Goal: Task Accomplishment & Management: Use online tool/utility

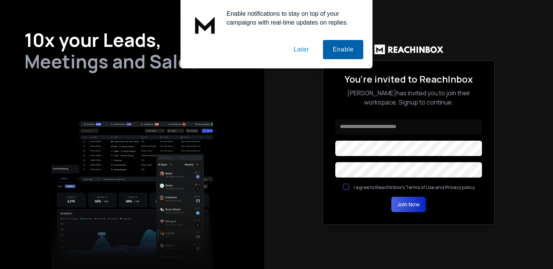
click at [349, 50] on button "Enable" at bounding box center [343, 49] width 40 height 19
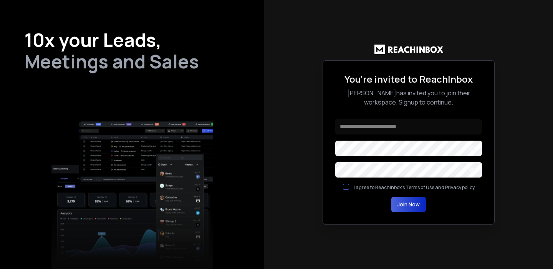
click at [349, 185] on button "I agree to ReachInbox's Terms of Use and Privacy policy" at bounding box center [346, 187] width 6 height 6
click at [408, 209] on button "Join Now" at bounding box center [409, 204] width 35 height 15
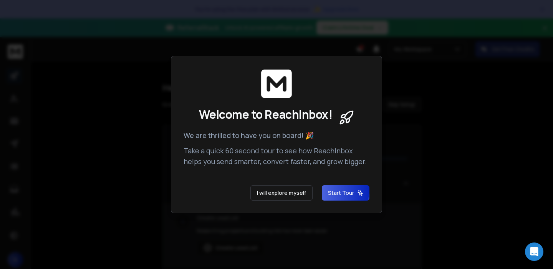
click at [352, 196] on span "Start Tour" at bounding box center [345, 193] width 35 height 8
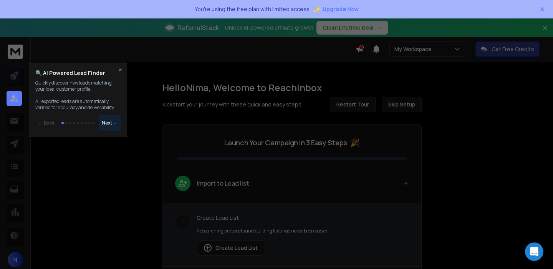
click at [115, 122] on button "Next →" at bounding box center [110, 122] width 22 height 15
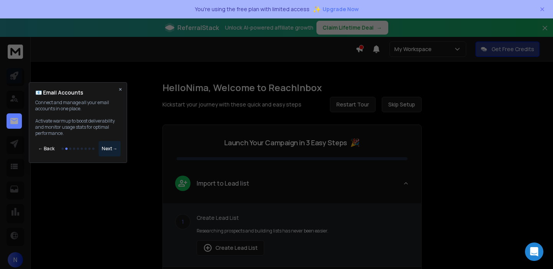
click at [116, 148] on button "Next →" at bounding box center [110, 148] width 22 height 15
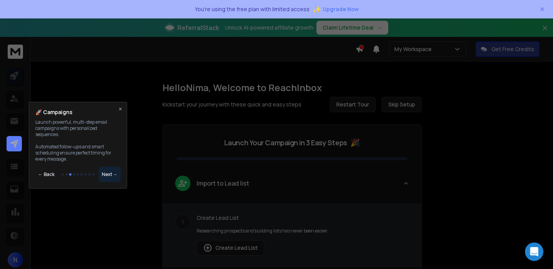
click at [110, 173] on button "Next →" at bounding box center [110, 174] width 22 height 15
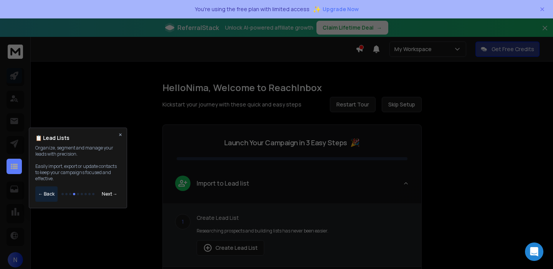
click at [44, 194] on button "← Back" at bounding box center [46, 193] width 22 height 15
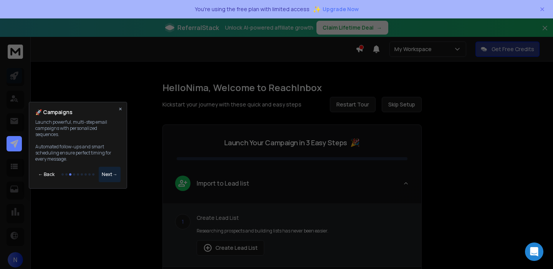
click at [111, 178] on button "Next →" at bounding box center [110, 174] width 22 height 15
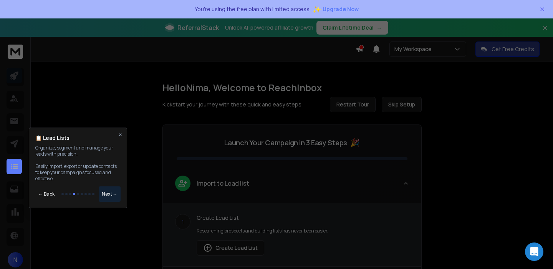
click at [115, 196] on button "Next →" at bounding box center [110, 193] width 22 height 15
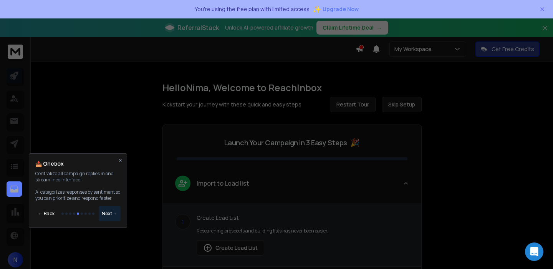
click at [113, 214] on button "Next →" at bounding box center [110, 213] width 22 height 15
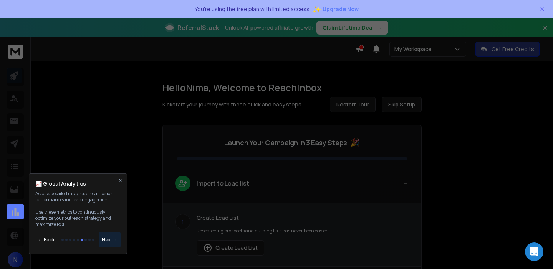
click at [110, 241] on button "Next →" at bounding box center [110, 239] width 22 height 15
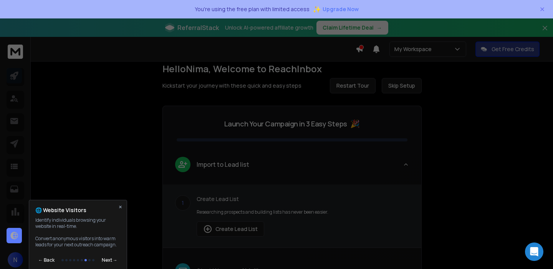
scroll to position [19, 0]
click at [111, 261] on button "Next →" at bounding box center [110, 259] width 22 height 15
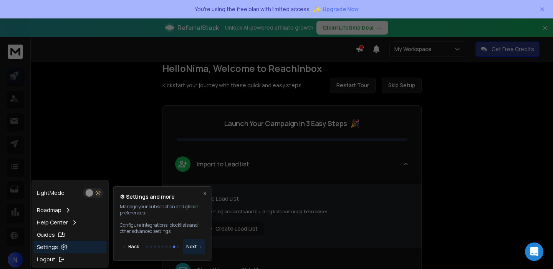
click at [193, 244] on button "Next →" at bounding box center [194, 246] width 22 height 15
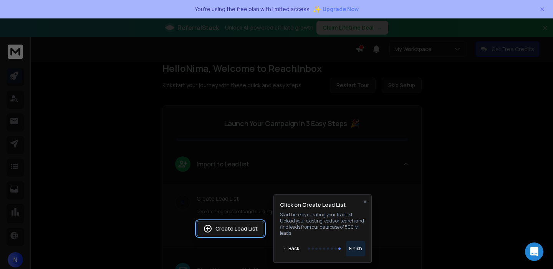
click at [360, 250] on button "Finish" at bounding box center [355, 248] width 19 height 15
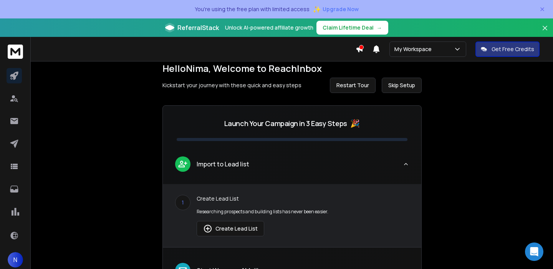
scroll to position [27, 0]
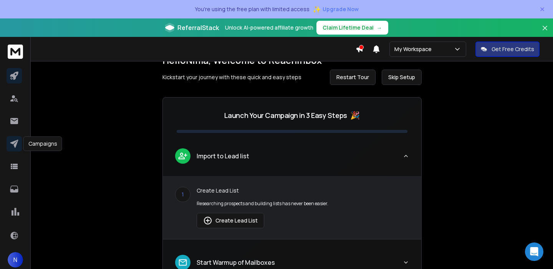
click at [17, 143] on icon at bounding box center [14, 143] width 9 height 9
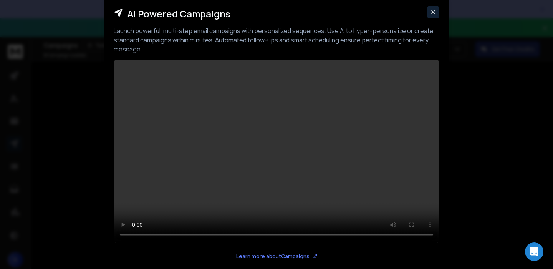
click at [435, 14] on icon at bounding box center [433, 12] width 6 height 6
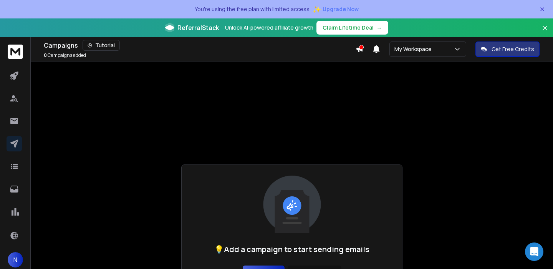
click at [543, 8] on icon "Close notification" at bounding box center [543, 9] width 6 height 6
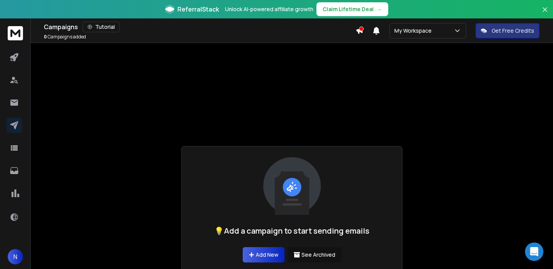
click at [543, 8] on icon "Close banner" at bounding box center [545, 9] width 7 height 7
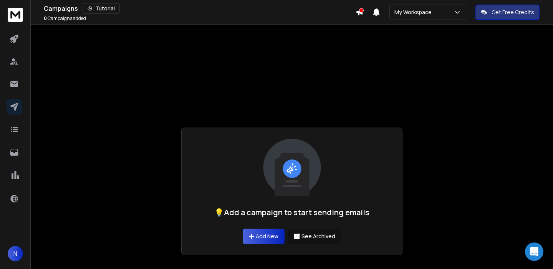
scroll to position [40, 0]
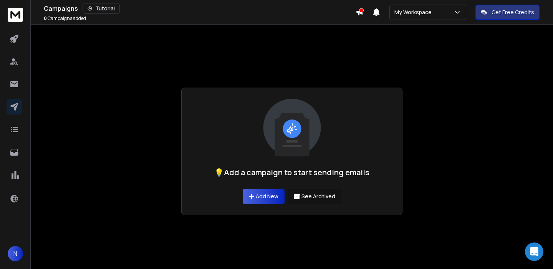
click at [314, 199] on button "See Archived" at bounding box center [315, 196] width 54 height 15
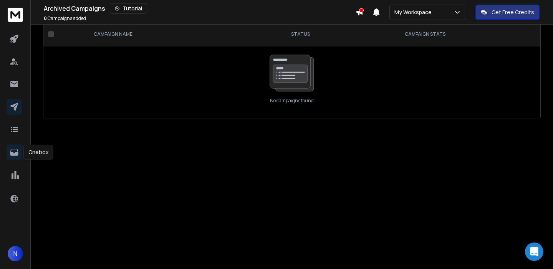
click at [13, 150] on icon at bounding box center [14, 152] width 9 height 9
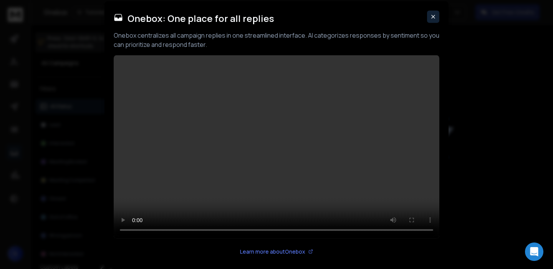
click at [430, 15] on icon at bounding box center [433, 17] width 6 height 6
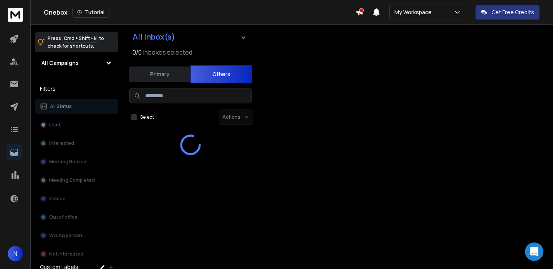
click at [224, 71] on button "Others" at bounding box center [221, 74] width 61 height 18
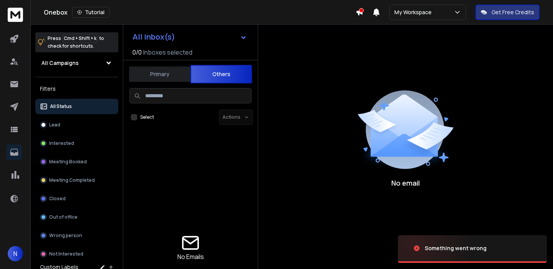
click at [164, 69] on button "Primary" at bounding box center [159, 74] width 61 height 17
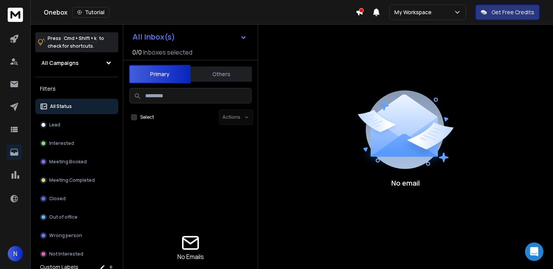
scroll to position [49, 0]
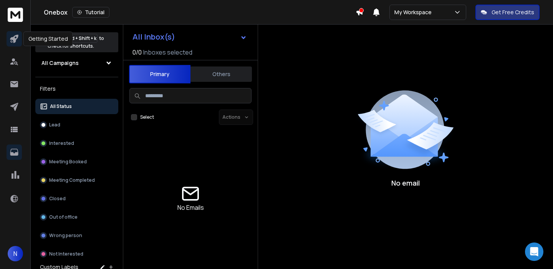
click at [11, 42] on icon at bounding box center [11, 41] width 2 height 2
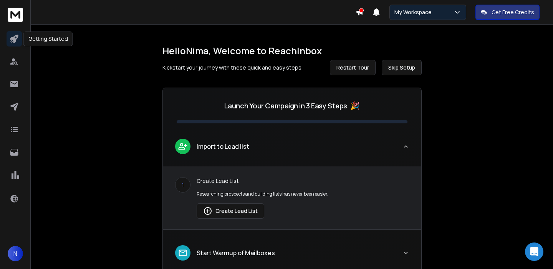
click at [453, 12] on div "My Workspace" at bounding box center [428, 12] width 67 height 8
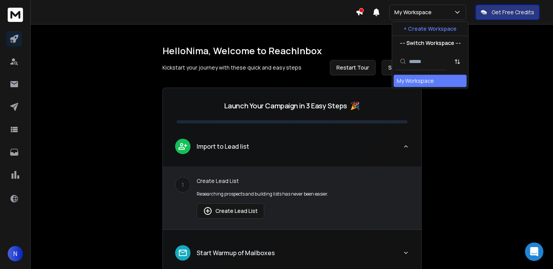
click at [425, 61] on input "text" at bounding box center [425, 61] width 33 height 17
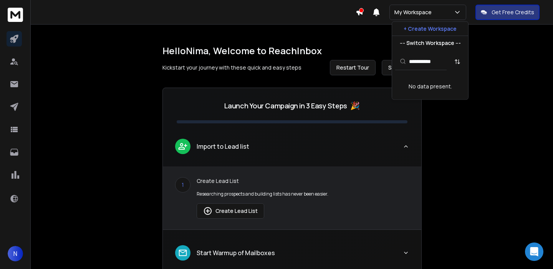
type input "**********"
click at [435, 43] on p "--- Switch Workspace ---" at bounding box center [430, 43] width 61 height 8
click at [484, 60] on div "Hello Nima , Welcome to ReachInbox Kickstart your journey with these quick and …" at bounding box center [292, 180] width 498 height 297
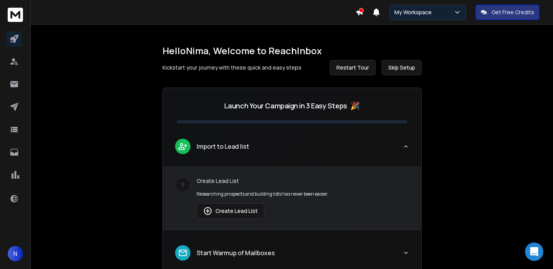
click at [452, 13] on div "My Workspace" at bounding box center [428, 12] width 67 height 8
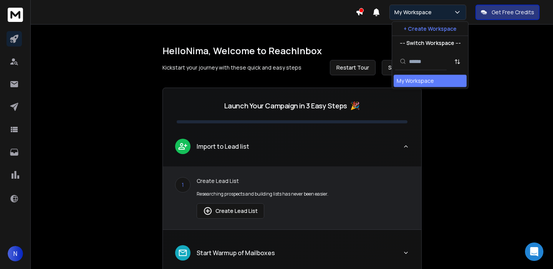
click at [452, 13] on div "My Workspace" at bounding box center [428, 12] width 67 height 8
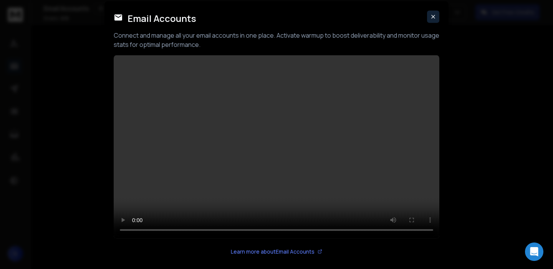
click at [431, 15] on icon at bounding box center [433, 17] width 6 height 6
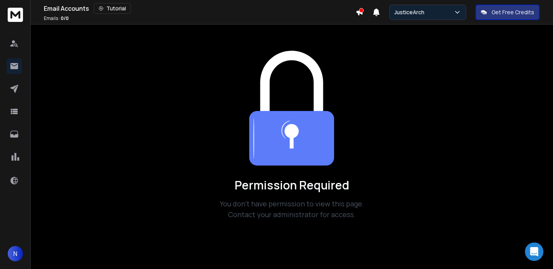
click at [446, 11] on div "JusticeArch" at bounding box center [428, 12] width 67 height 8
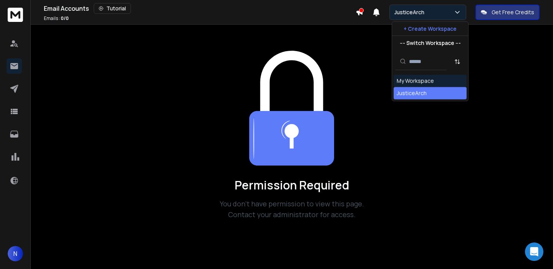
click at [446, 11] on div "JusticeArch" at bounding box center [428, 12] width 67 height 8
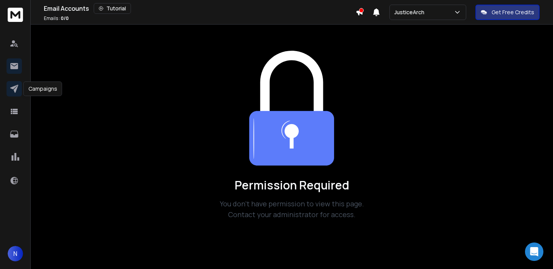
click at [12, 91] on icon at bounding box center [14, 88] width 9 height 9
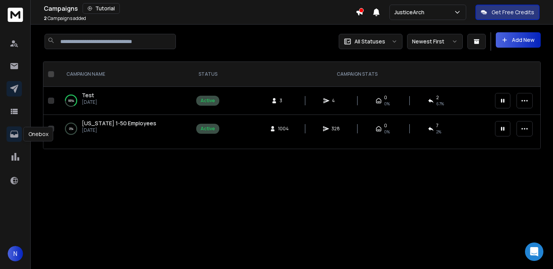
click at [11, 140] on link at bounding box center [14, 133] width 15 height 15
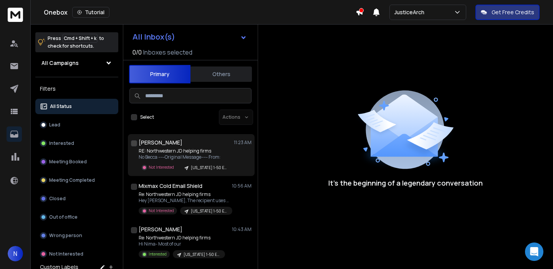
scroll to position [33, 0]
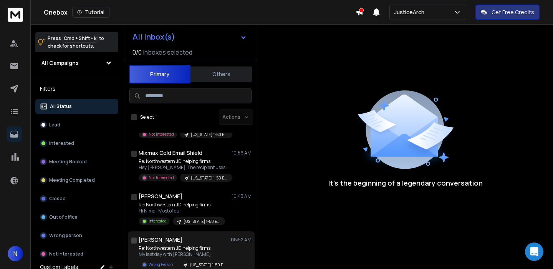
click at [206, 243] on div "[PERSON_NAME] 08:52 AM" at bounding box center [195, 240] width 113 height 8
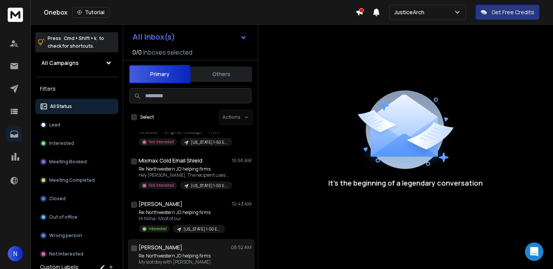
click at [199, 248] on div "[PERSON_NAME] 08:52 AM" at bounding box center [195, 248] width 113 height 8
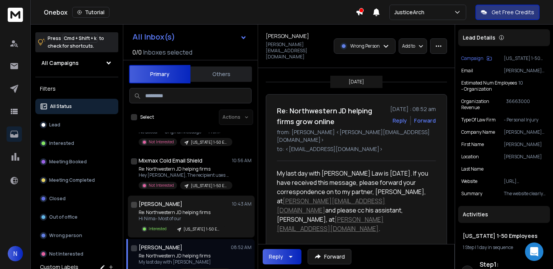
click at [206, 202] on div "[PERSON_NAME] 10:43 AM" at bounding box center [195, 204] width 113 height 8
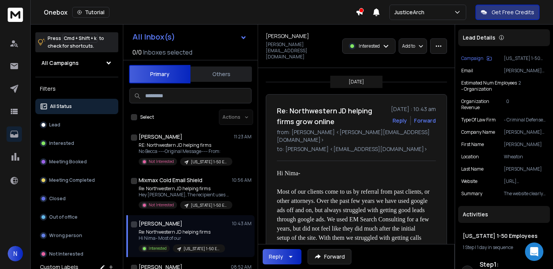
scroll to position [0, 0]
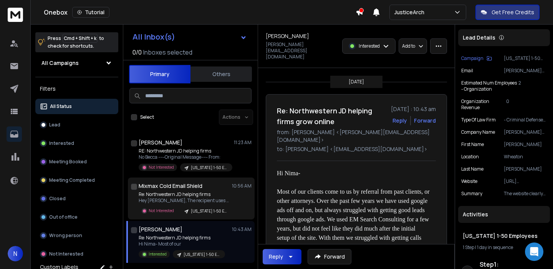
click at [211, 188] on div "Mixmax Cold Email Shield 10:56 AM" at bounding box center [195, 186] width 113 height 8
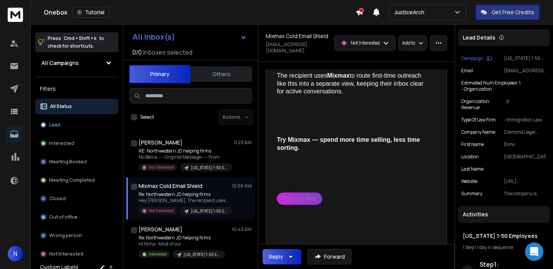
scroll to position [172, 0]
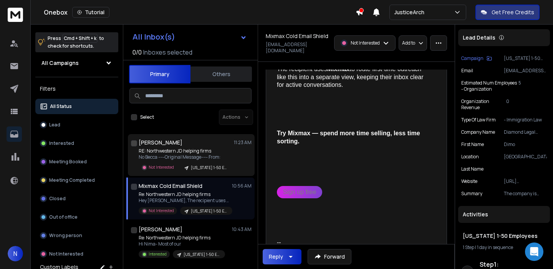
click at [198, 140] on div "[PERSON_NAME] 11:23 AM" at bounding box center [195, 143] width 113 height 8
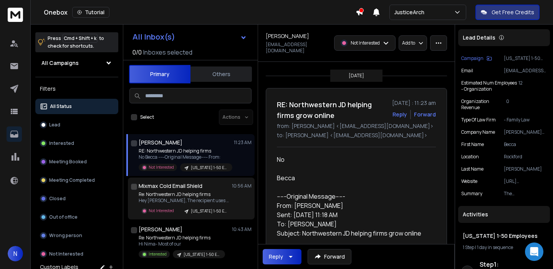
scroll to position [25, 0]
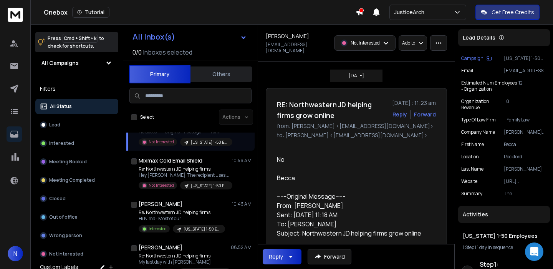
click at [218, 73] on button "Others" at bounding box center [221, 74] width 61 height 17
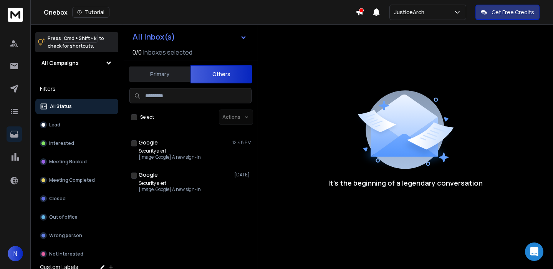
click at [168, 70] on button "Primary" at bounding box center [159, 74] width 61 height 17
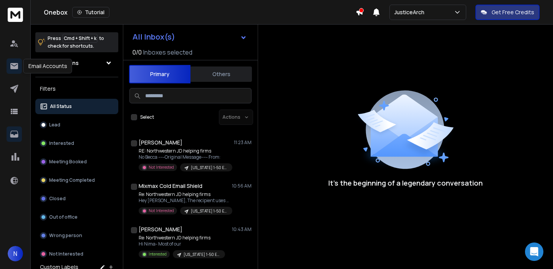
click at [12, 66] on icon at bounding box center [14, 66] width 8 height 6
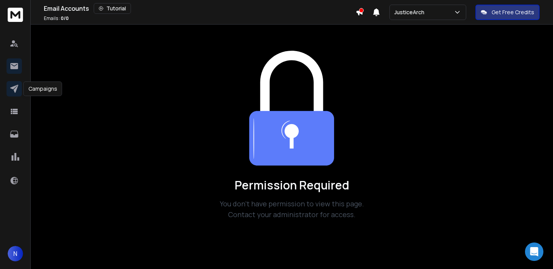
click at [17, 91] on icon at bounding box center [14, 88] width 9 height 9
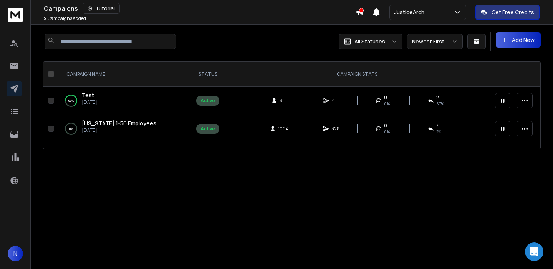
click at [131, 124] on span "[US_STATE] 1-50 Employees" at bounding box center [119, 123] width 75 height 7
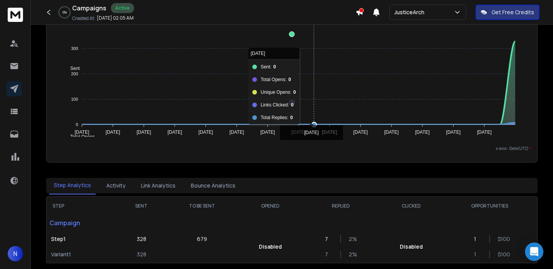
scroll to position [211, 0]
